Goal: Task Accomplishment & Management: Use online tool/utility

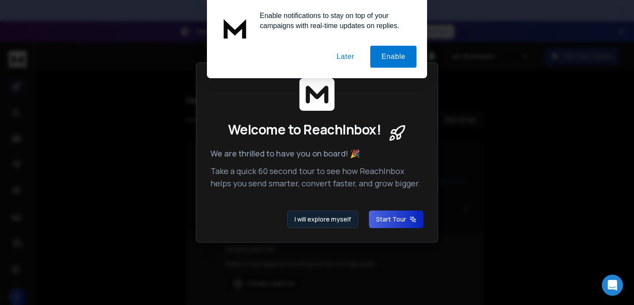
click at [331, 220] on button "I will explore myself" at bounding box center [322, 220] width 71 height 18
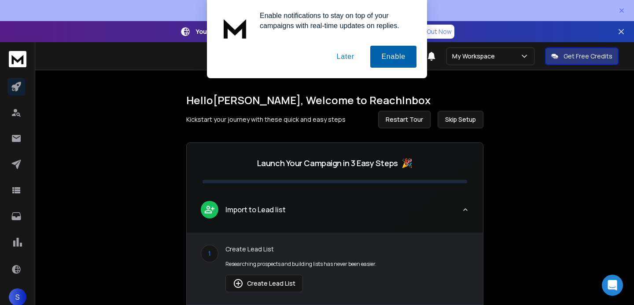
click at [398, 55] on button "Enable" at bounding box center [393, 57] width 46 height 22
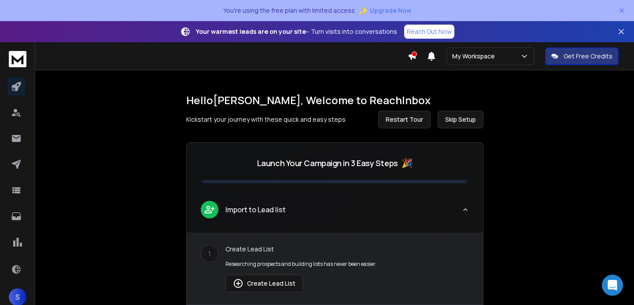
click at [502, 98] on div "Hello [PERSON_NAME] , Welcome to ReachInbox Kickstart your journey with these q…" at bounding box center [334, 249] width 570 height 340
click at [18, 139] on icon at bounding box center [16, 138] width 9 height 7
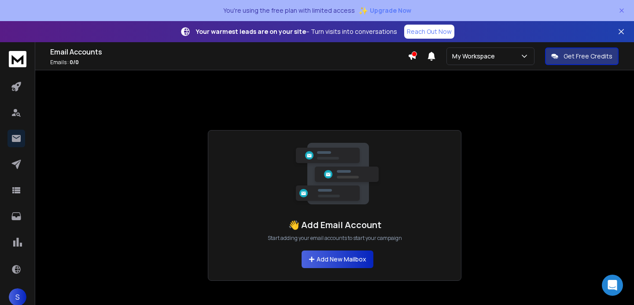
click at [146, 176] on div "👋 Add Email Account Start adding your email accounts to start your campaign Add…" at bounding box center [334, 205] width 570 height 151
click at [434, 32] on p "Reach Out Now" at bounding box center [429, 31] width 45 height 9
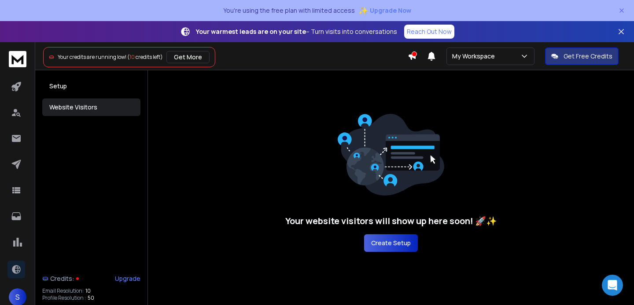
click at [254, 197] on div "Your website visitors will show up here soon! 🚀✨ Create Setup" at bounding box center [390, 176] width 465 height 198
click at [612, 284] on icon "Open Intercom Messenger" at bounding box center [612, 285] width 10 height 11
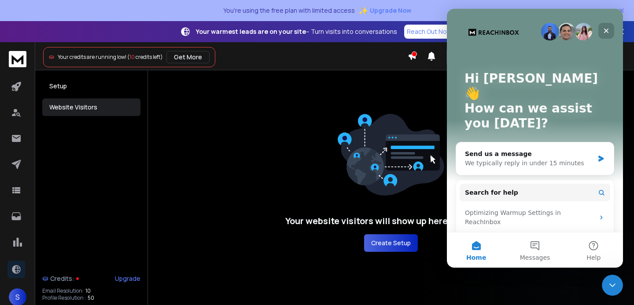
click at [608, 29] on icon "Close" at bounding box center [605, 30] width 7 height 7
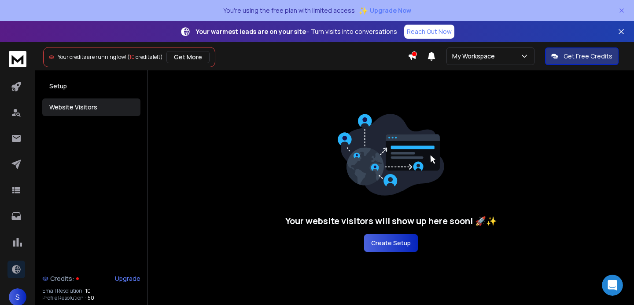
click at [620, 34] on icon at bounding box center [621, 32] width 8 height 8
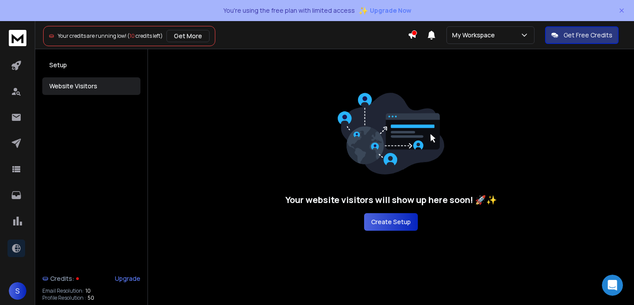
click at [240, 158] on div "Your website visitors will show up here soon! 🚀✨ Create Setup" at bounding box center [390, 155] width 465 height 198
click at [529, 117] on div "Your website visitors will show up here soon! 🚀✨ Create Setup" at bounding box center [390, 155] width 465 height 198
click at [528, 40] on button "My Workspace" at bounding box center [490, 35] width 88 height 18
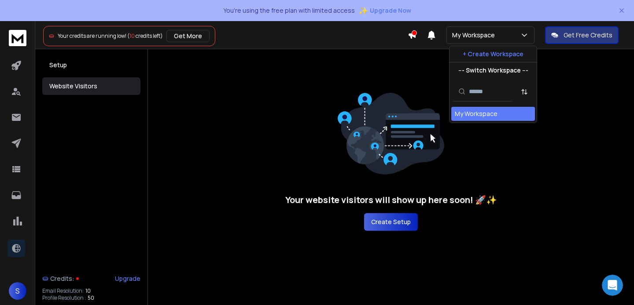
click at [471, 97] on input "text" at bounding box center [488, 91] width 38 height 19
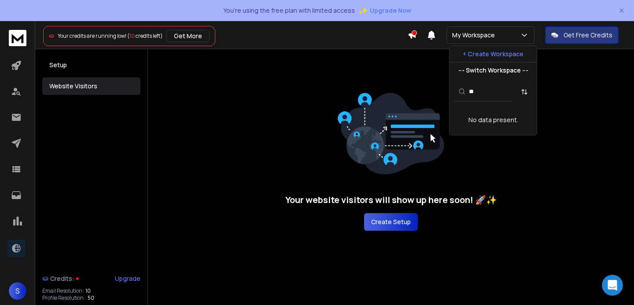
type input "*"
type input "********"
click at [338, 98] on icon at bounding box center [391, 134] width 106 height 106
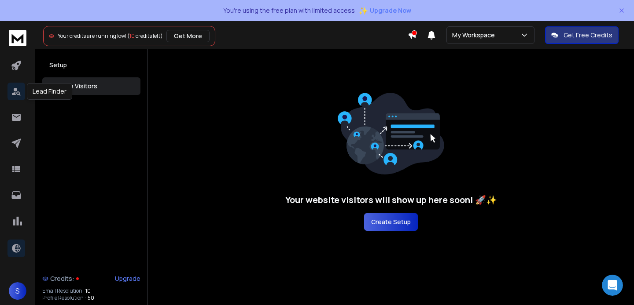
click at [16, 92] on icon at bounding box center [16, 91] width 11 height 11
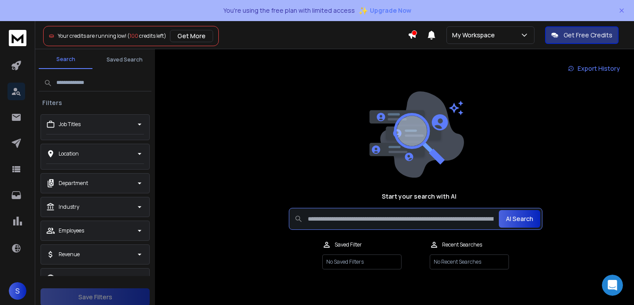
click at [135, 210] on icon at bounding box center [139, 207] width 9 height 9
click at [220, 178] on div "Export History Start your search with AI" at bounding box center [415, 130] width 493 height 141
click at [340, 223] on textarea at bounding box center [401, 219] width 186 height 18
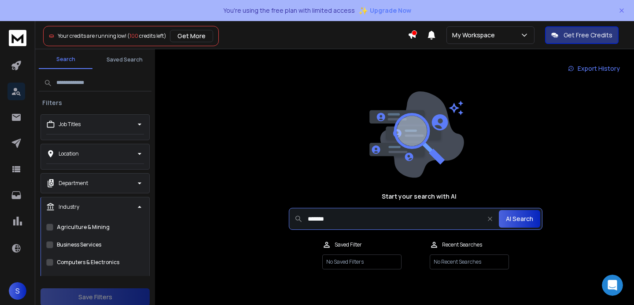
type textarea "********"
click at [532, 220] on button "AI Search" at bounding box center [519, 219] width 41 height 18
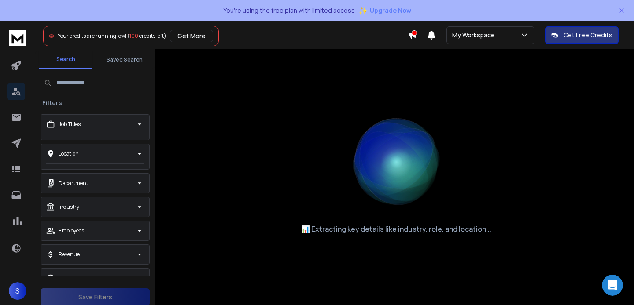
type input "********"
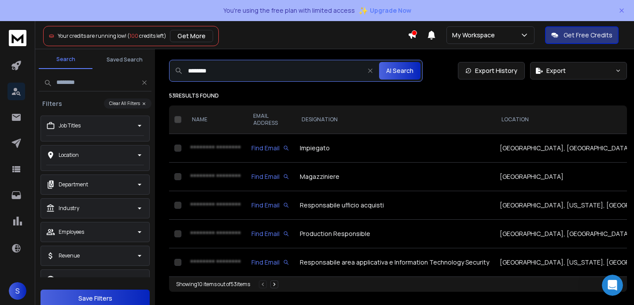
click at [142, 83] on icon at bounding box center [144, 83] width 4 height 4
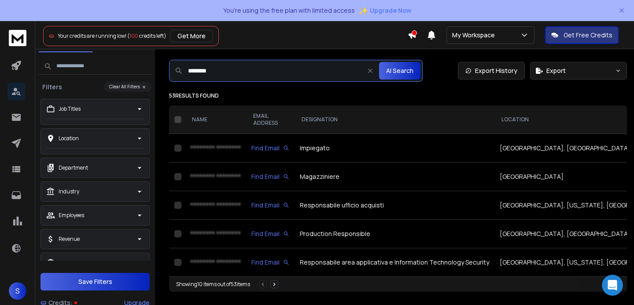
scroll to position [19, 0]
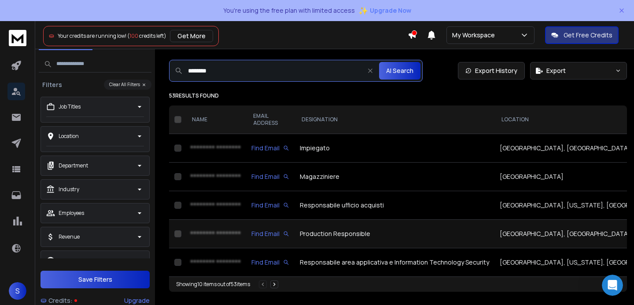
click at [262, 234] on div "Find Email" at bounding box center [270, 234] width 38 height 9
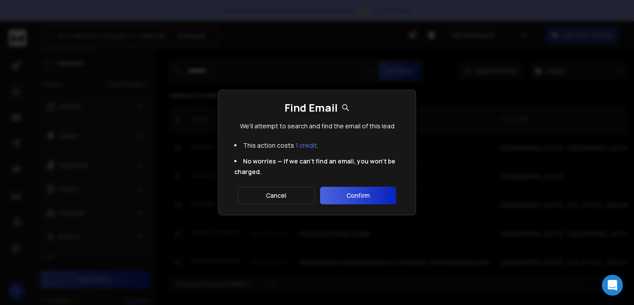
click at [374, 196] on button "Confirm" at bounding box center [358, 196] width 76 height 18
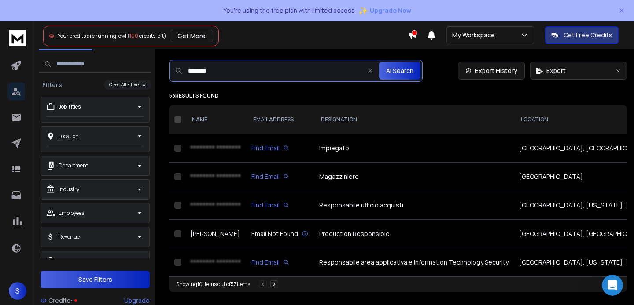
click at [278, 286] on icon at bounding box center [274, 284] width 7 height 7
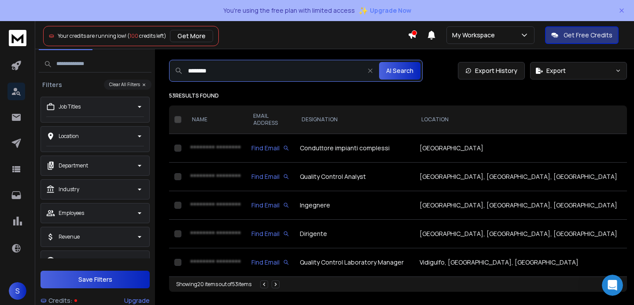
click at [278, 284] on icon at bounding box center [275, 284] width 7 height 7
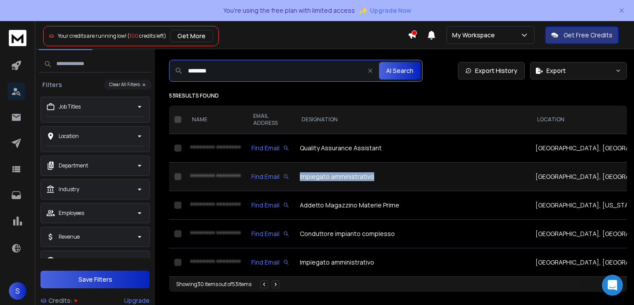
drag, startPoint x: 372, startPoint y: 177, endPoint x: 305, endPoint y: 170, distance: 66.8
click at [305, 170] on td "Impiegato amministrativo" at bounding box center [411, 177] width 235 height 29
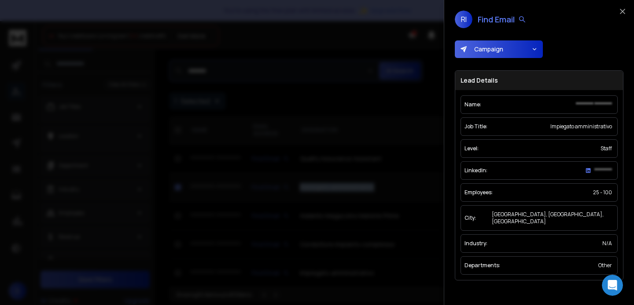
copy td "Impiegato amministrativo"
click at [375, 35] on div at bounding box center [317, 152] width 634 height 305
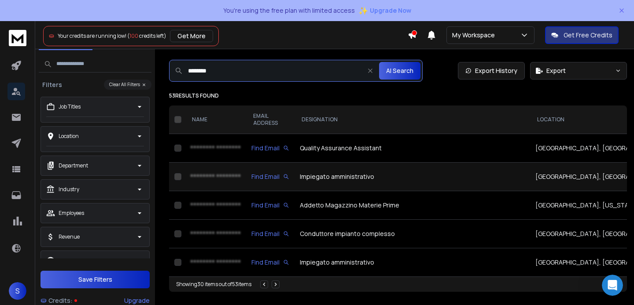
click at [264, 177] on div "Find Email" at bounding box center [270, 176] width 38 height 9
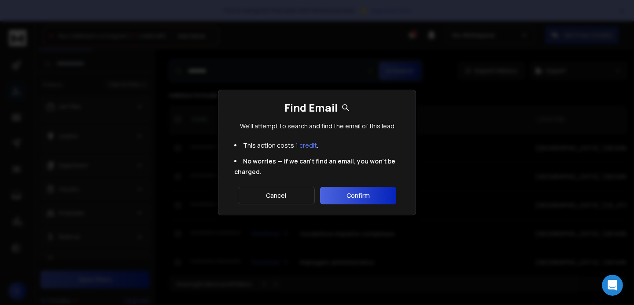
click at [363, 199] on button "Confirm" at bounding box center [358, 196] width 76 height 18
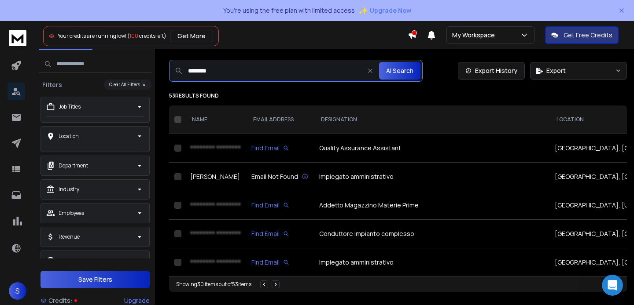
click at [279, 284] on icon at bounding box center [275, 284] width 7 height 7
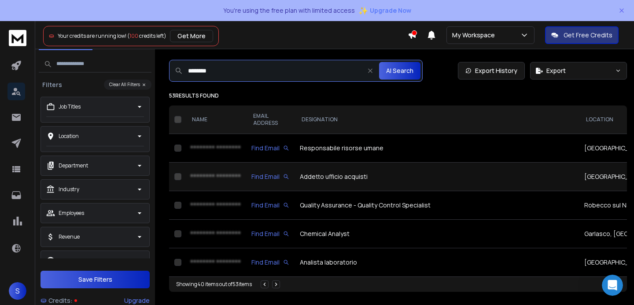
click at [261, 175] on div "Find Email" at bounding box center [270, 176] width 38 height 9
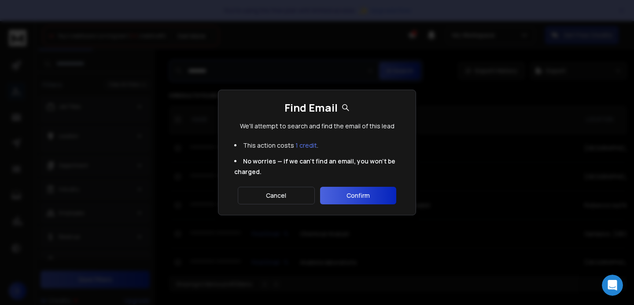
click at [357, 194] on button "Confirm" at bounding box center [358, 196] width 76 height 18
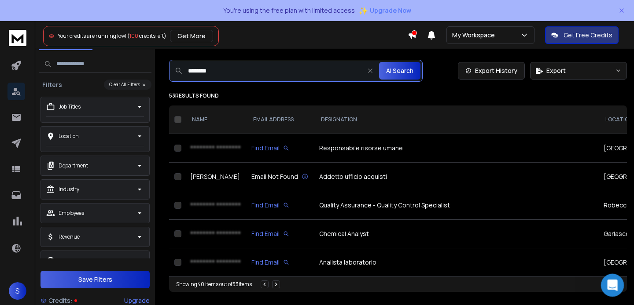
click at [609, 287] on icon "Open Intercom Messenger" at bounding box center [611, 284] width 15 height 15
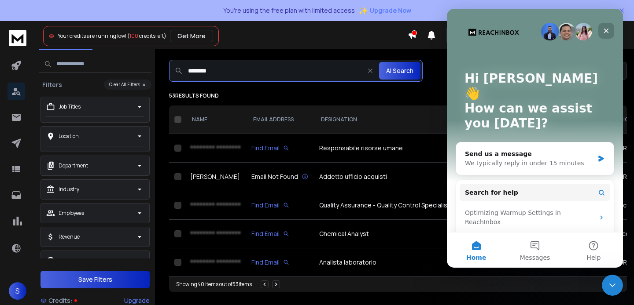
click at [605, 31] on icon "Close" at bounding box center [606, 31] width 5 height 5
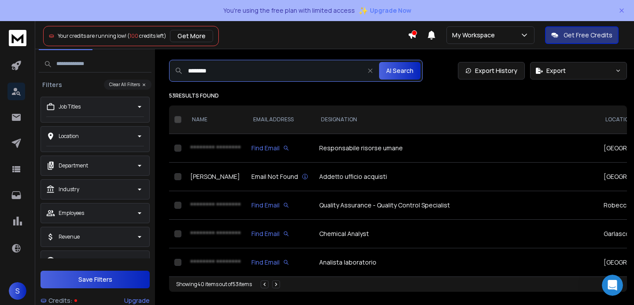
click at [279, 285] on icon at bounding box center [275, 284] width 7 height 7
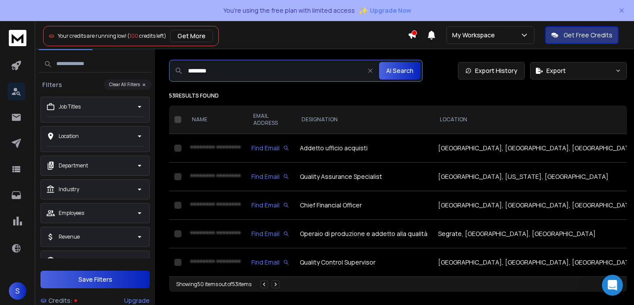
click at [279, 284] on icon at bounding box center [275, 284] width 7 height 7
